Goal: Task Accomplishment & Management: Use online tool/utility

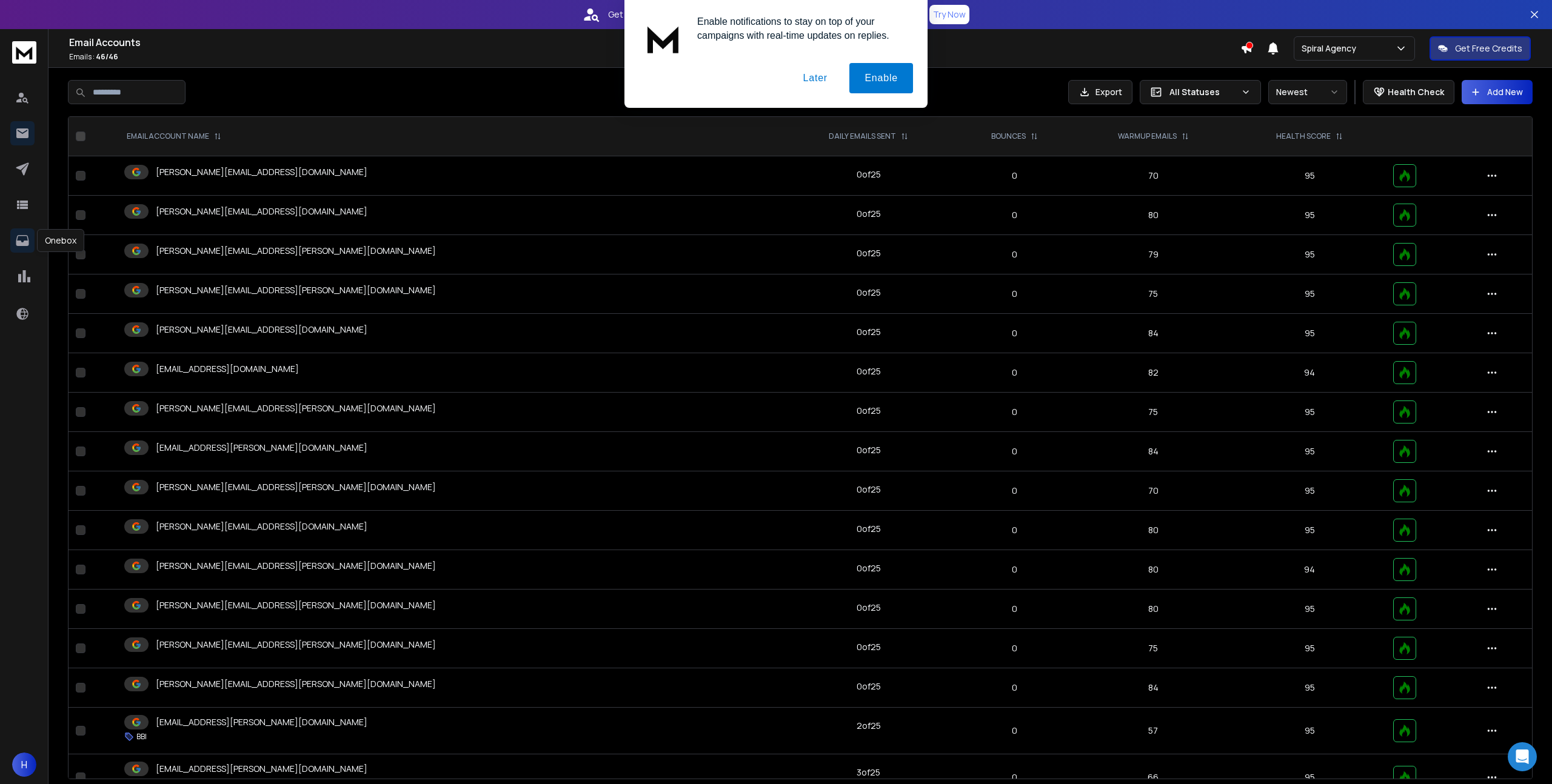
click at [19, 236] on icon at bounding box center [22, 241] width 13 height 11
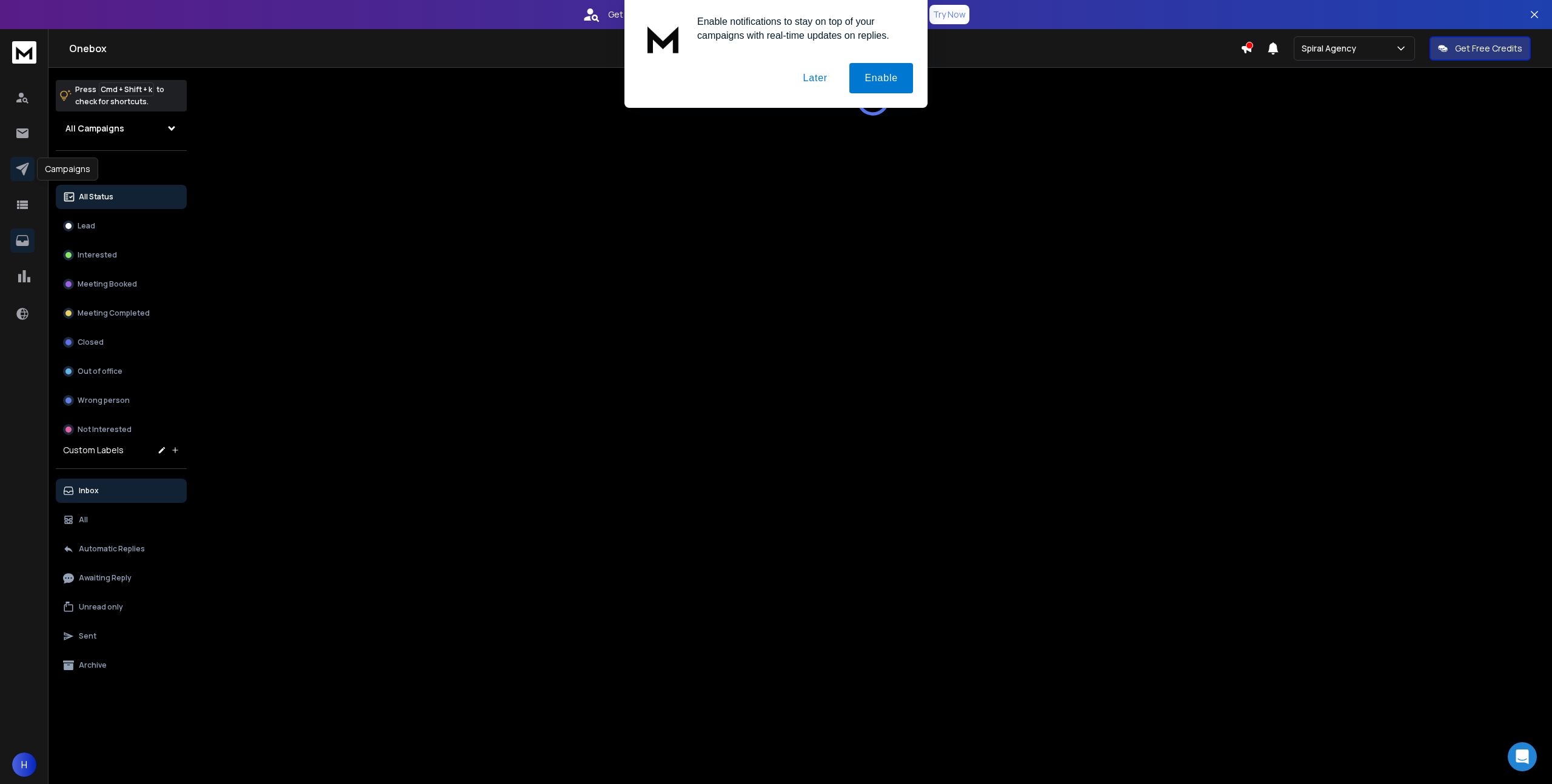
click at [17, 165] on icon at bounding box center [22, 169] width 14 height 14
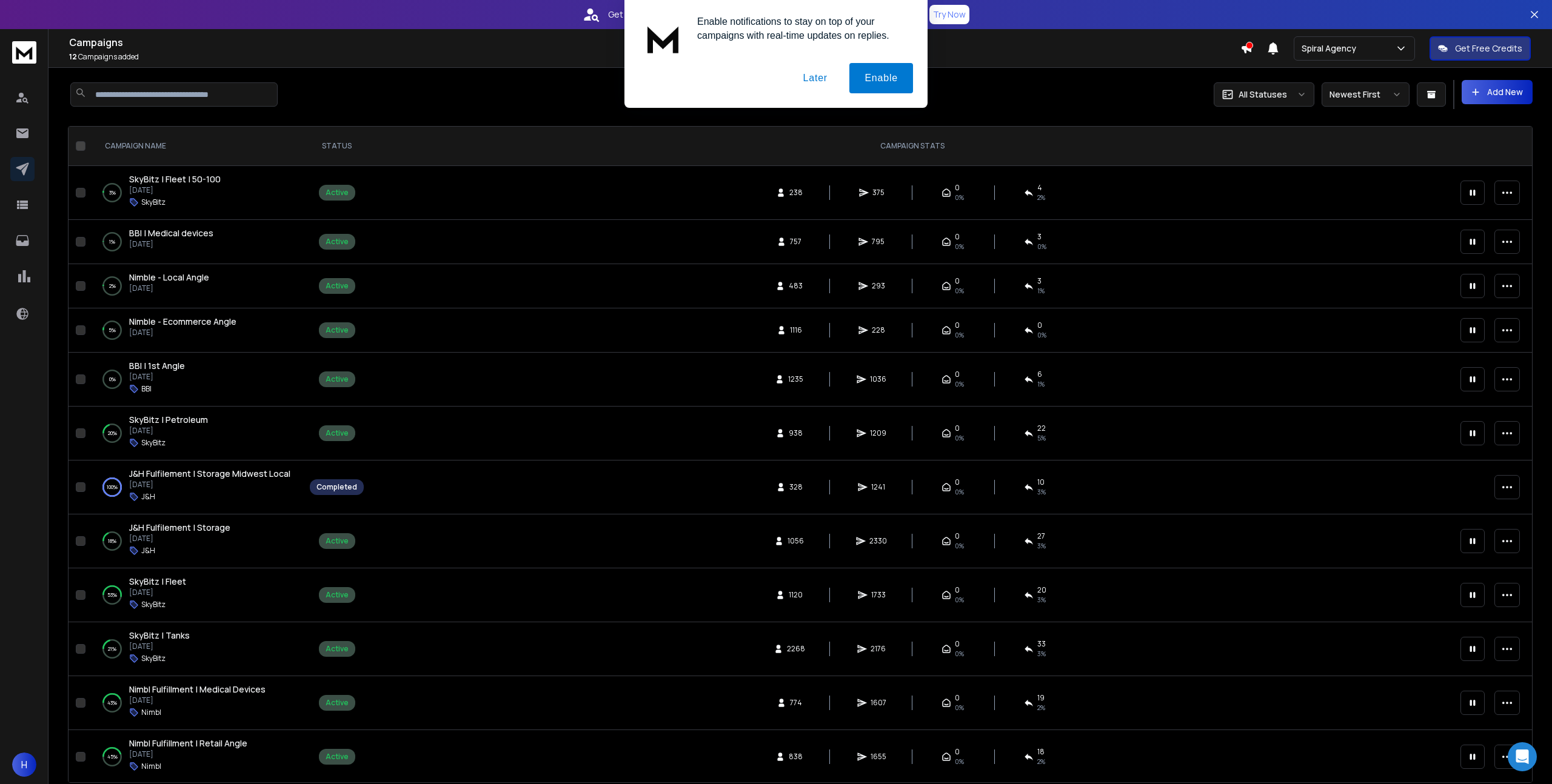
click at [161, 94] on div "Enable notifications to stay on top of your campaigns with real-time updates on…" at bounding box center [776, 54] width 1552 height 108
click at [144, 94] on div "Enable notifications to stay on top of your campaigns with real-time updates on…" at bounding box center [776, 54] width 1552 height 108
click at [797, 84] on button "Later" at bounding box center [815, 78] width 54 height 30
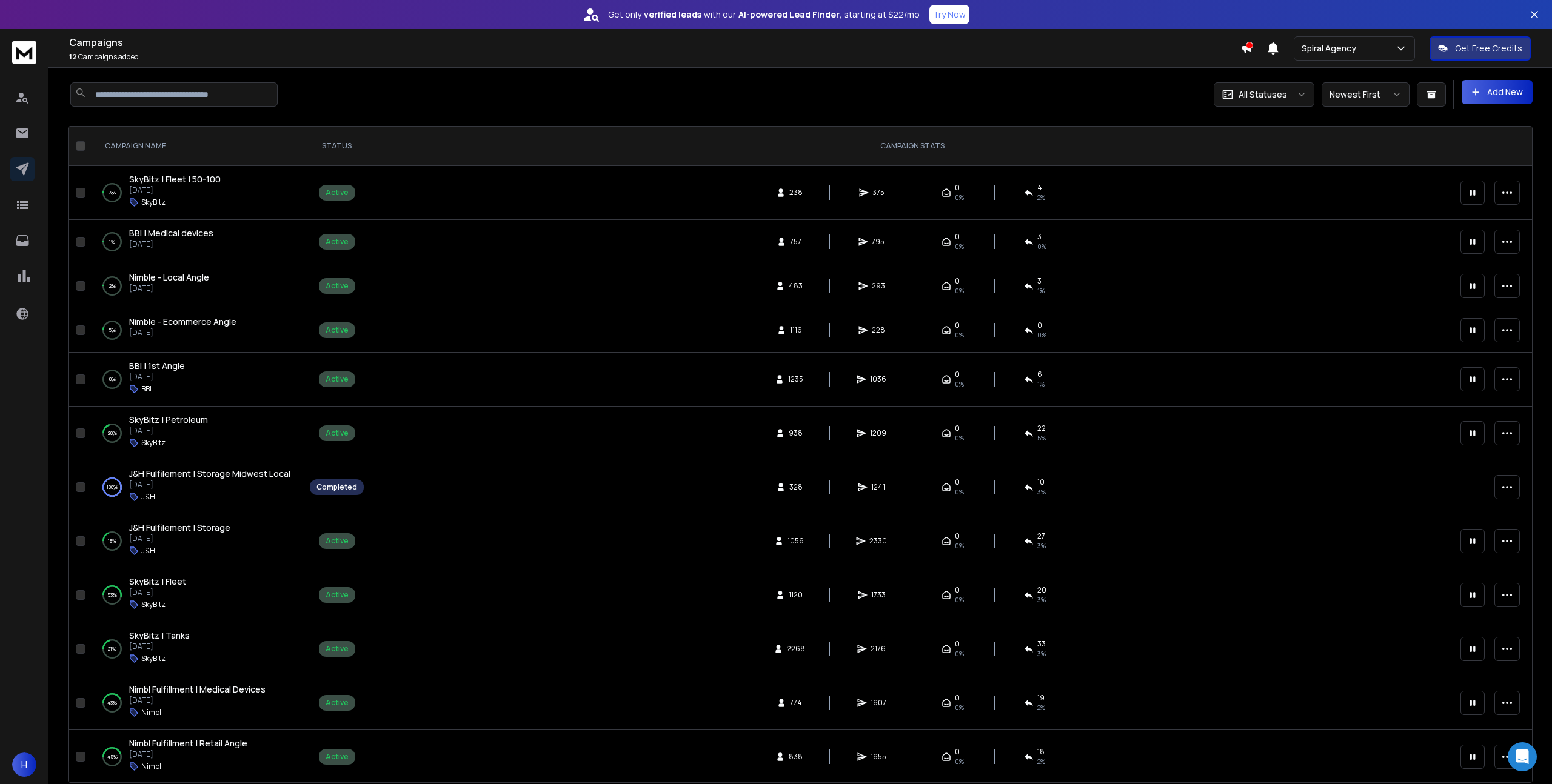
click at [117, 94] on input at bounding box center [174, 94] width 207 height 24
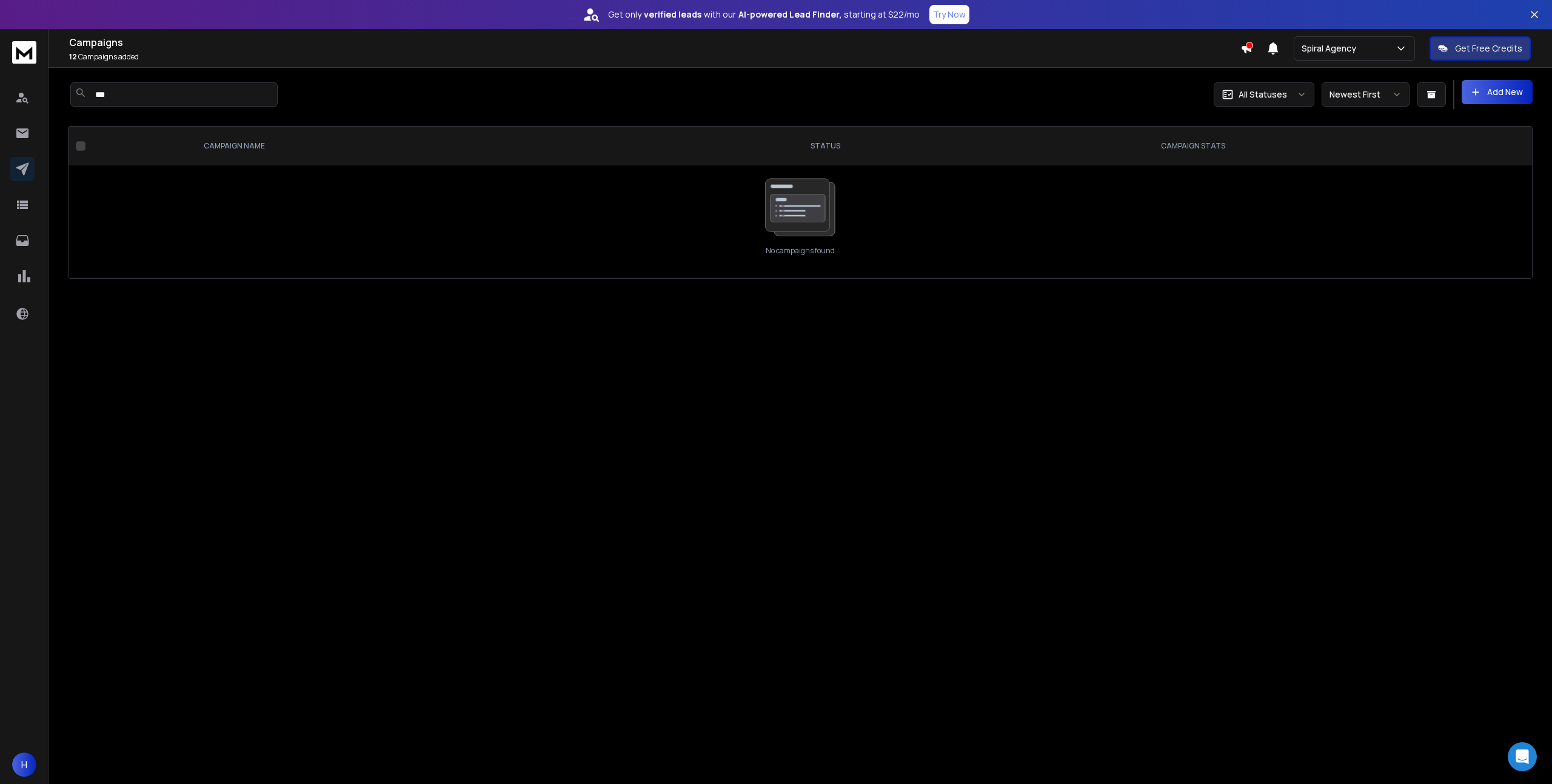
type input "***"
click at [1355, 62] on div "Campaigns 12 Campaigns added Spiral Agency Get Free Credits" at bounding box center [776, 48] width 1552 height 39
click at [1344, 54] on button "Spiral Agency" at bounding box center [1355, 48] width 122 height 24
click at [1327, 194] on div "Spiral Vol.2" at bounding box center [1326, 195] width 42 height 12
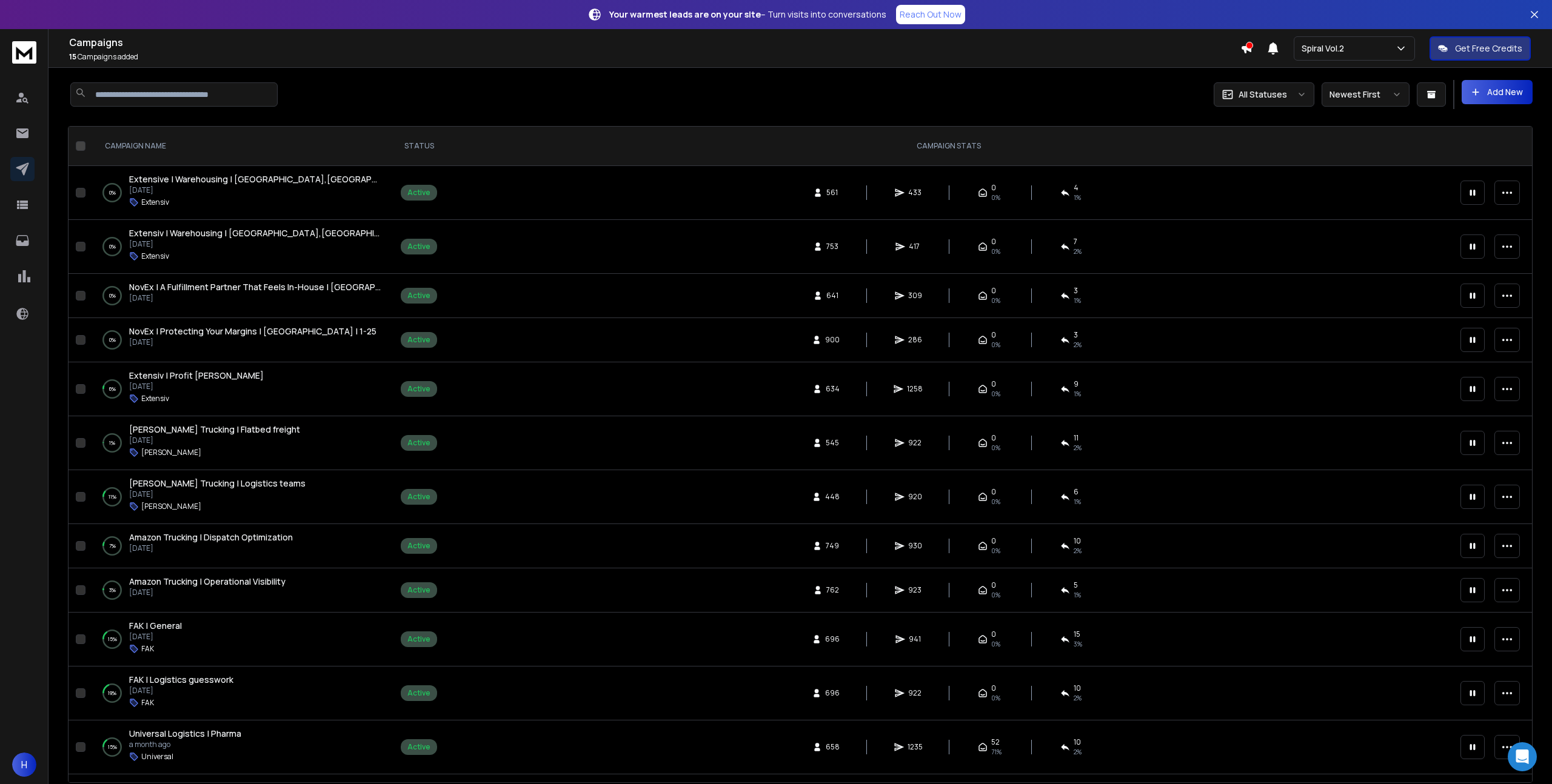
click at [159, 96] on input at bounding box center [174, 94] width 207 height 24
type input "***"
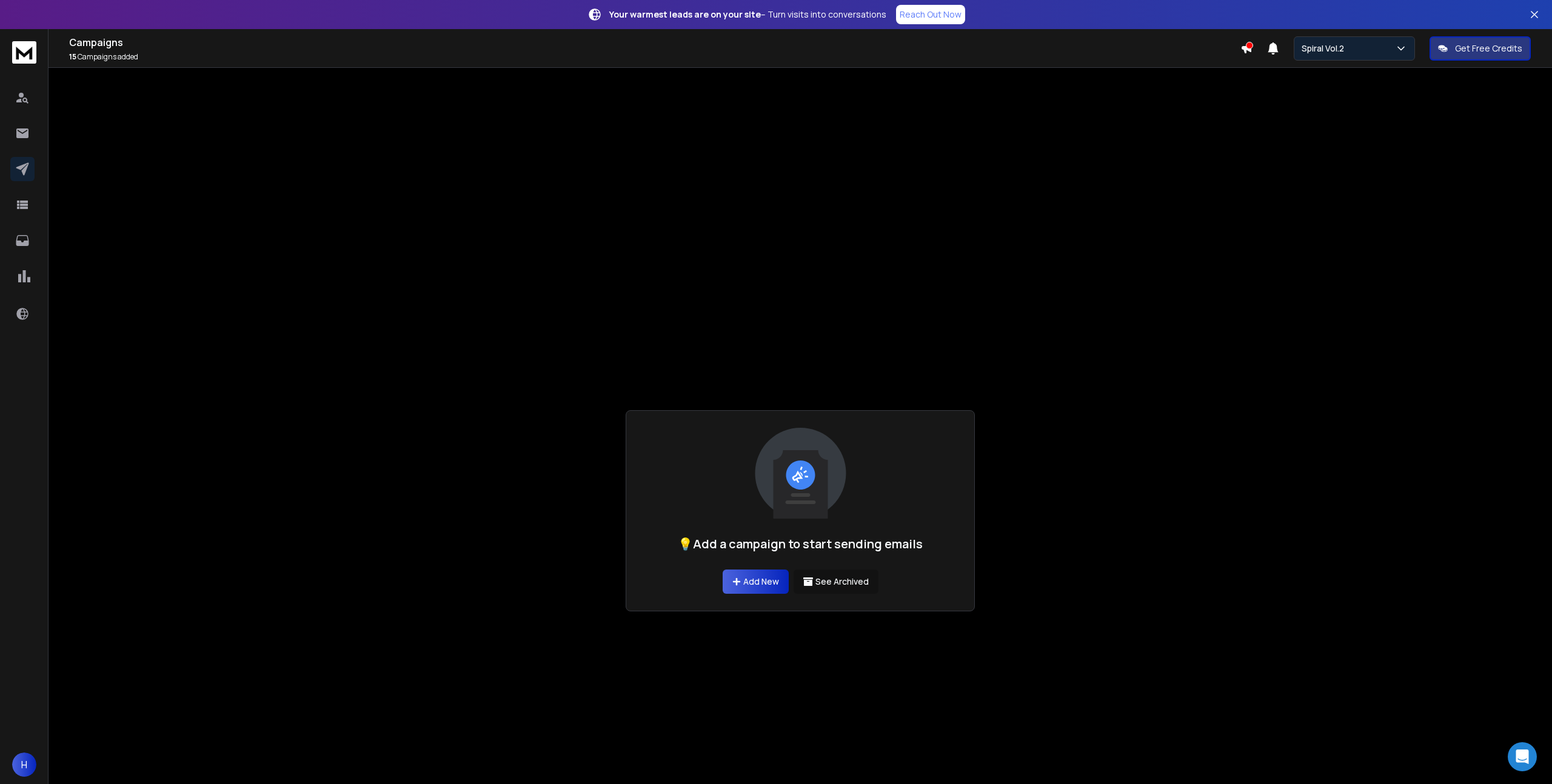
click at [1347, 46] on p "Spiral Vol.2" at bounding box center [1324, 48] width 47 height 12
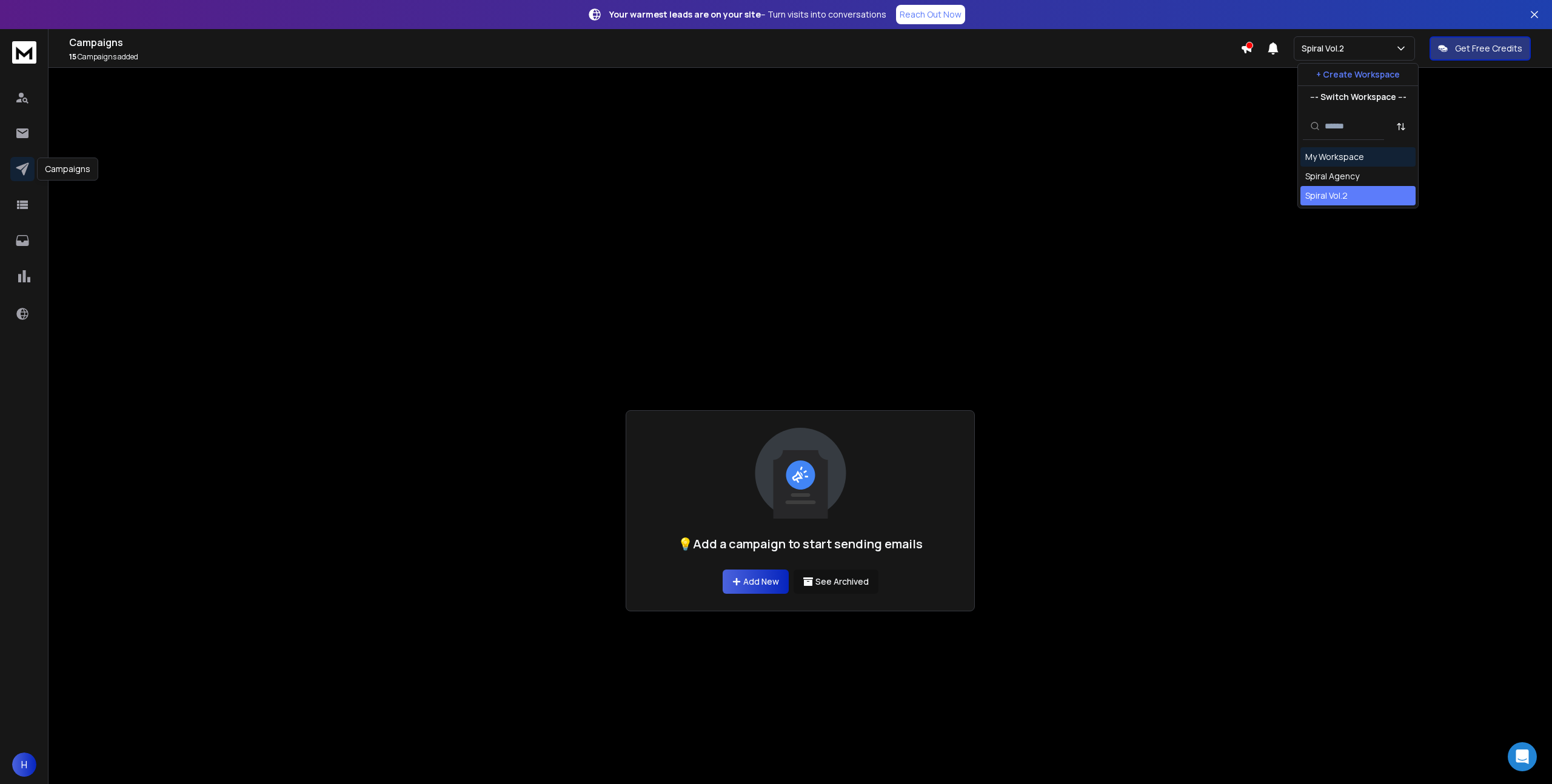
click at [30, 159] on link at bounding box center [22, 169] width 24 height 24
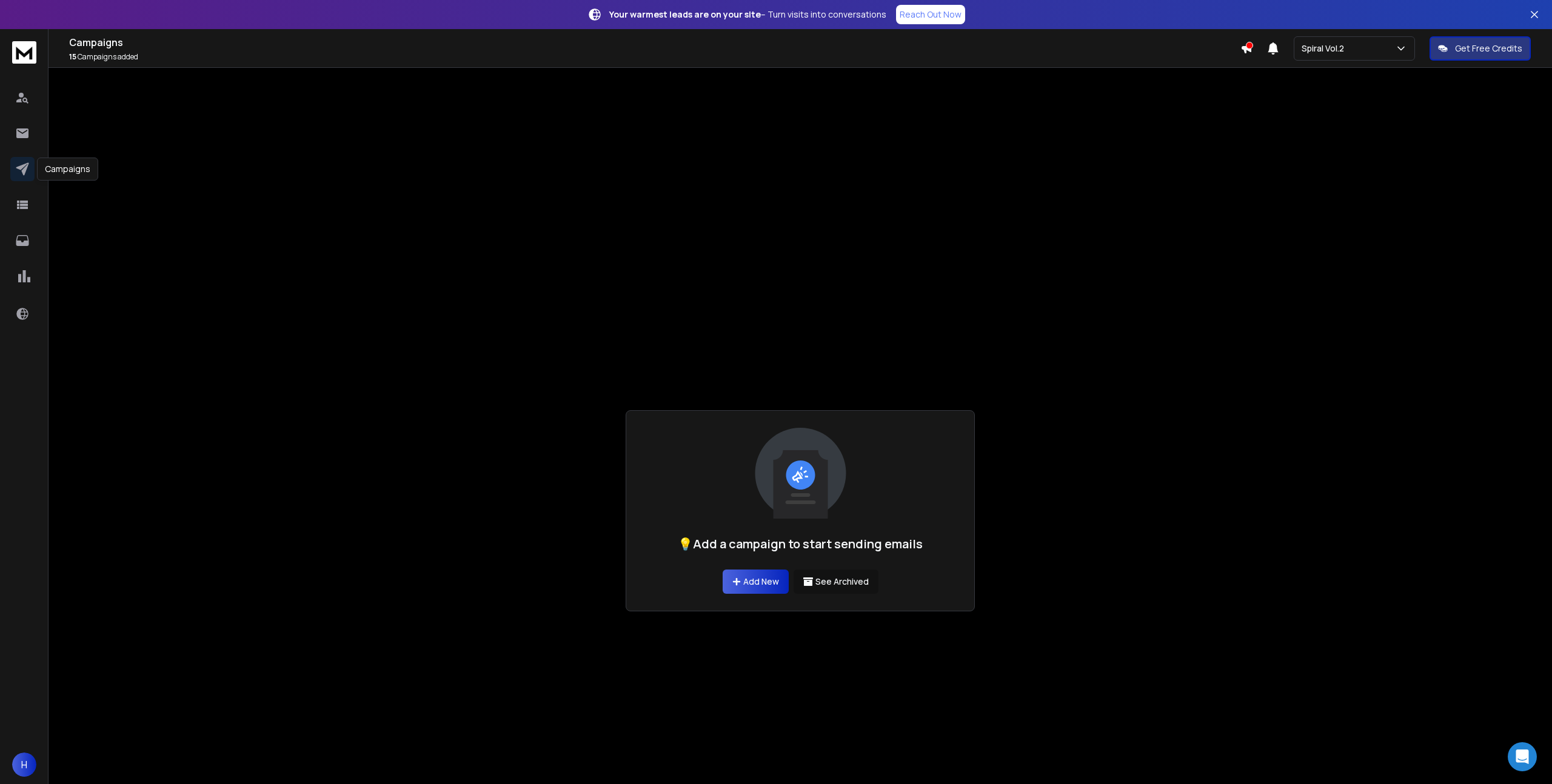
click at [17, 171] on icon at bounding box center [22, 169] width 14 height 14
click at [19, 141] on link at bounding box center [22, 133] width 24 height 24
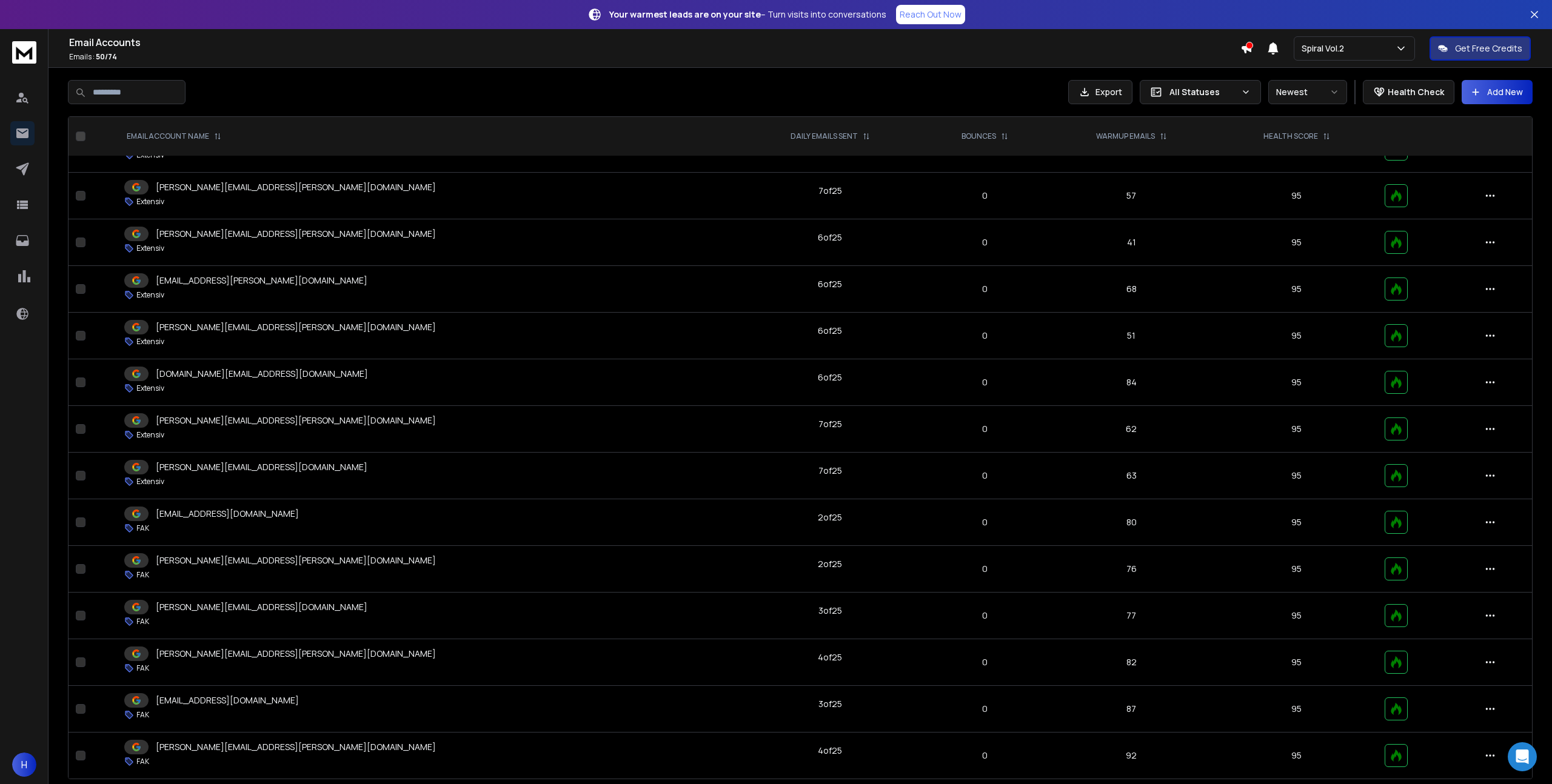
scroll to position [794, 0]
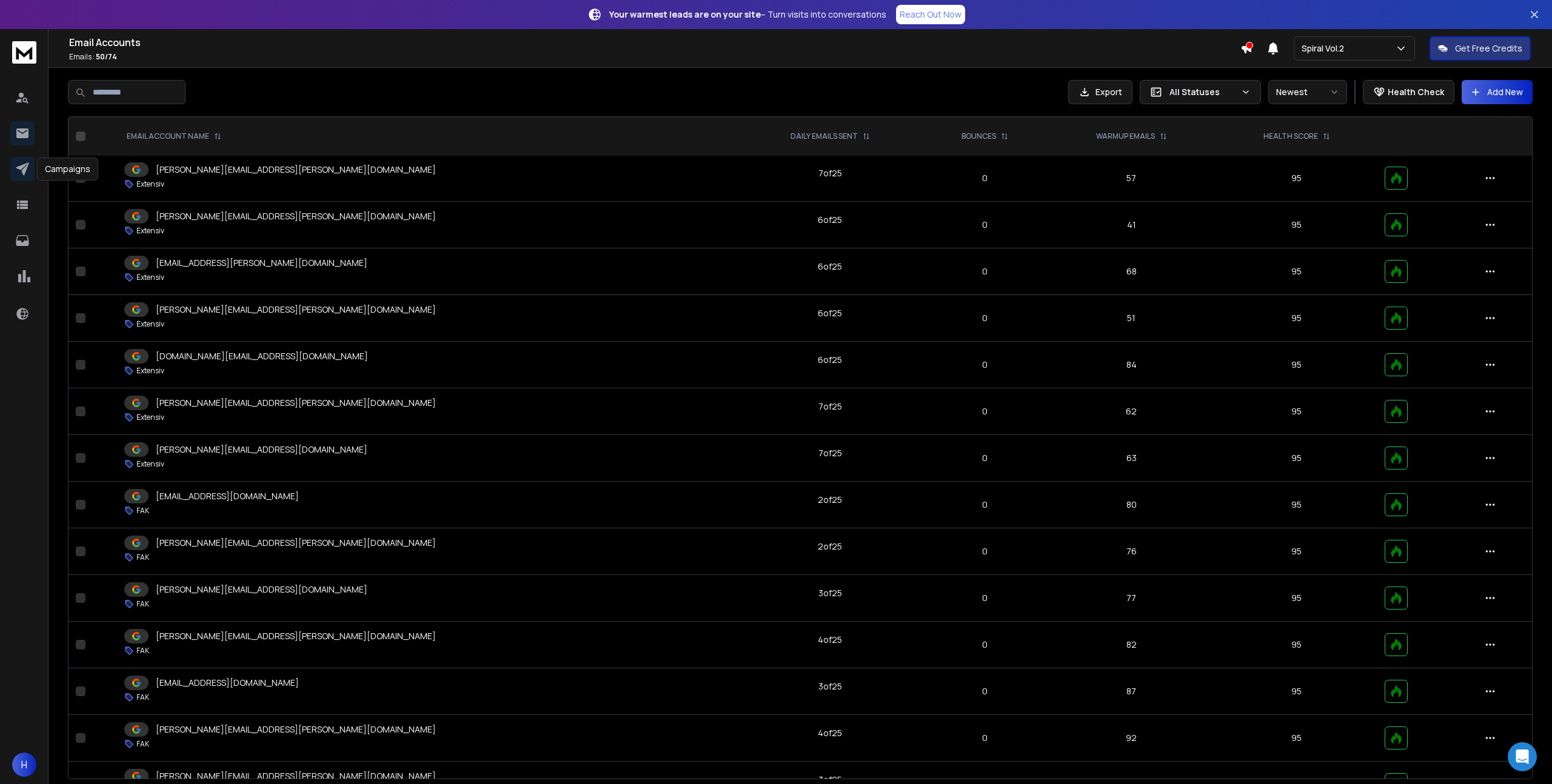
click at [30, 160] on link at bounding box center [22, 169] width 24 height 24
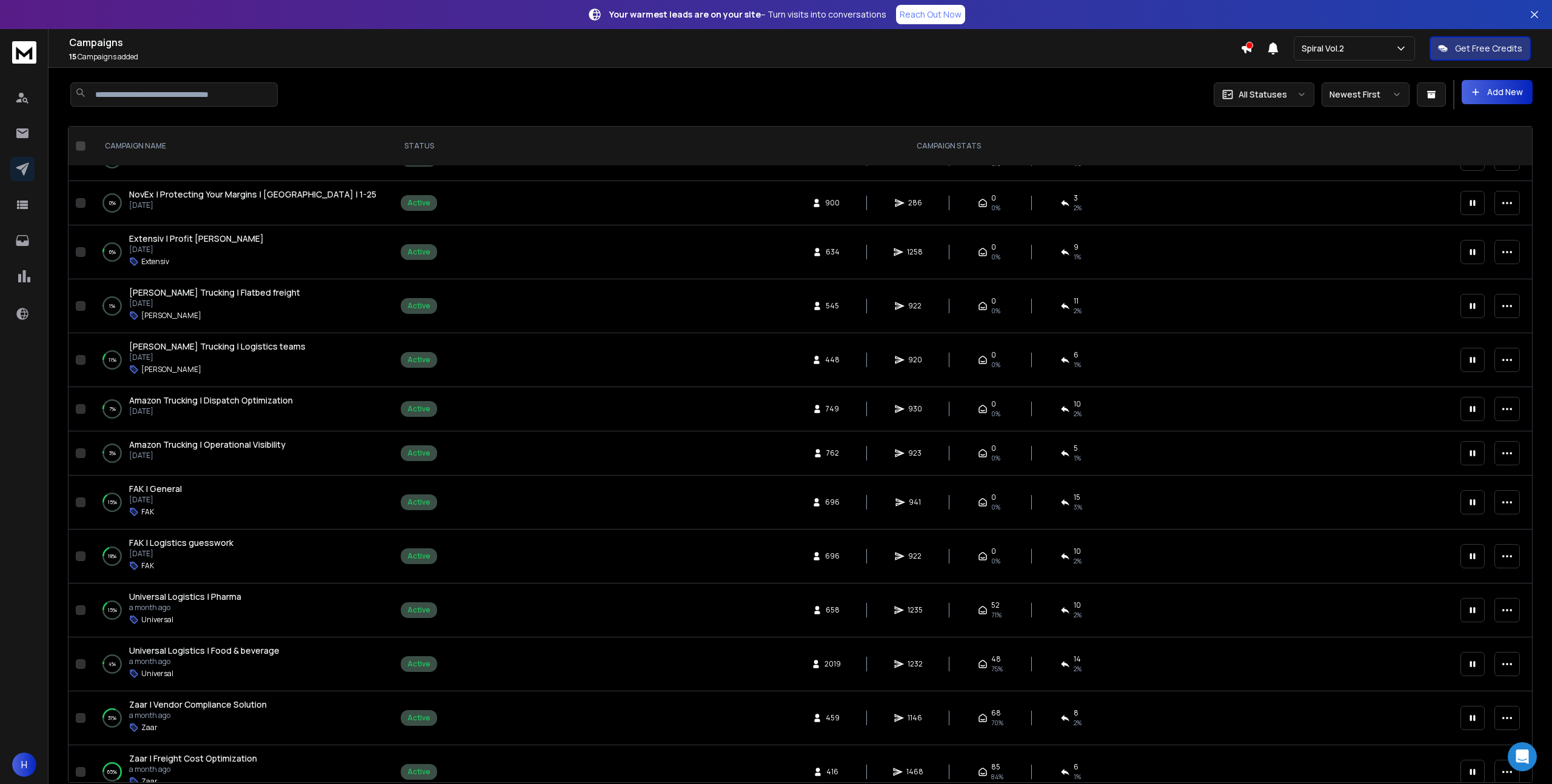
scroll to position [163, 0]
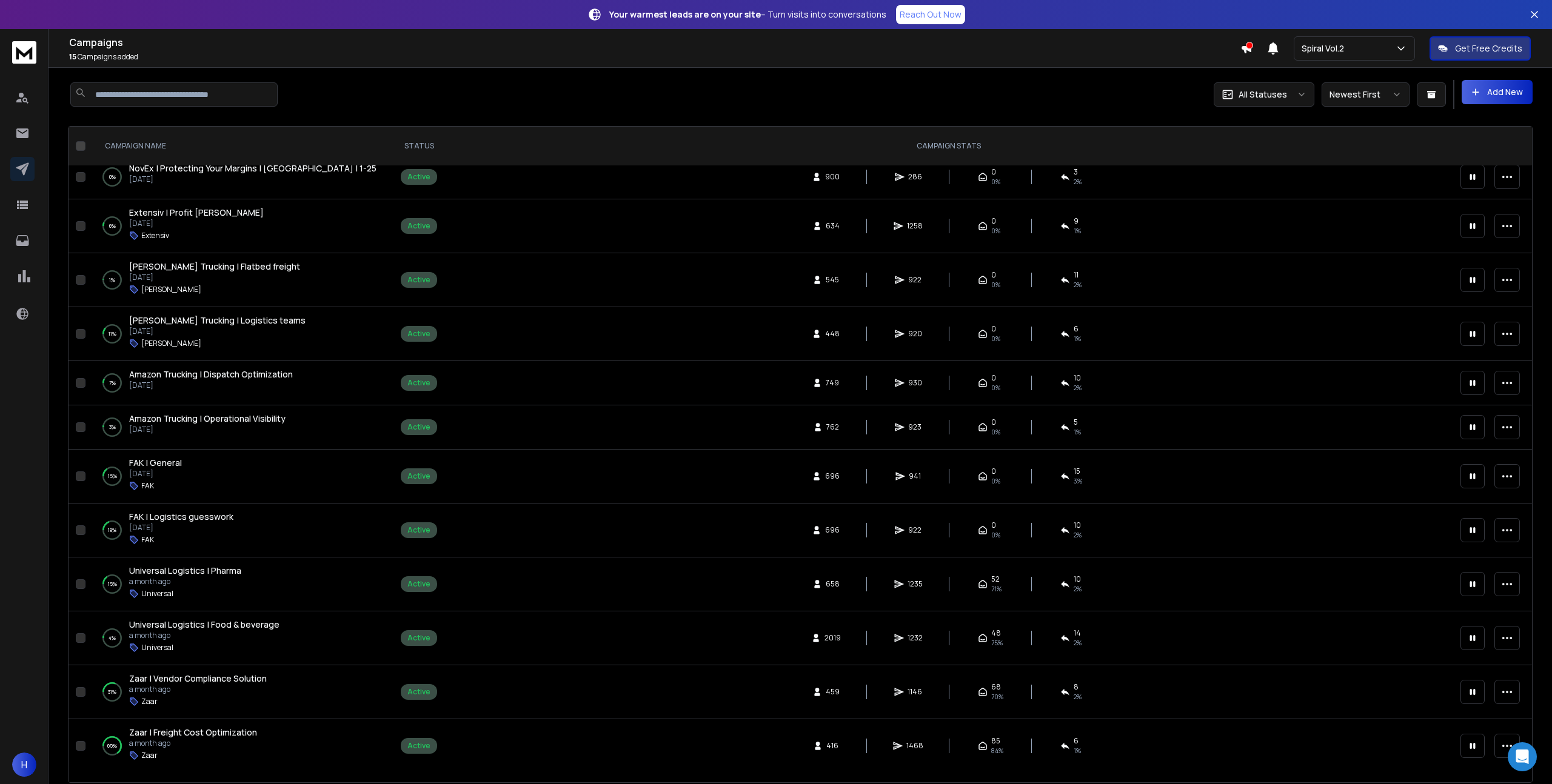
click at [201, 477] on div "15 % FAK | General 23 days ago FAK" at bounding box center [241, 476] width 279 height 39
